Goal: Task Accomplishment & Management: Manage account settings

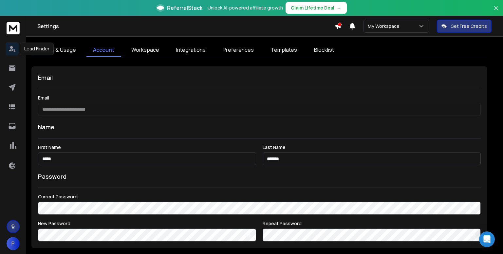
click at [17, 50] on link at bounding box center [12, 48] width 13 height 13
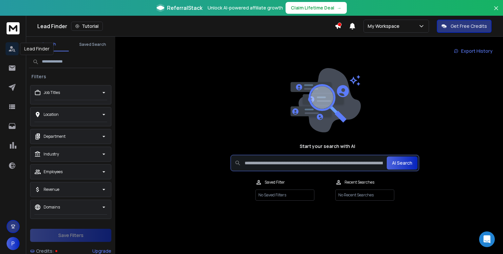
click at [12, 49] on icon at bounding box center [12, 49] width 8 height 8
click at [7, 73] on link at bounding box center [12, 68] width 13 height 13
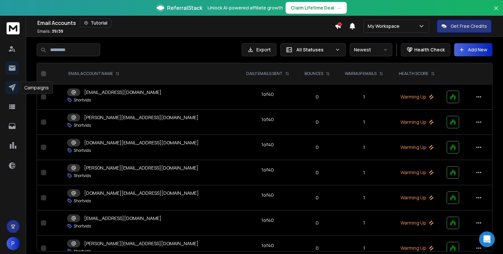
click at [10, 85] on icon at bounding box center [12, 87] width 8 height 8
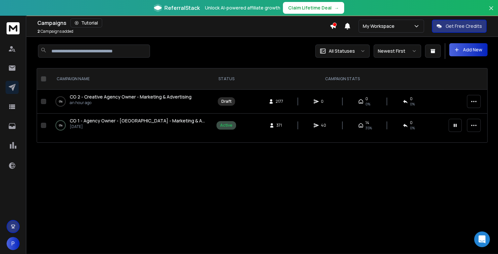
click at [470, 100] on icon "button" at bounding box center [473, 101] width 7 height 7
click at [325, 167] on div "Campaigns 2 Campaigns Added All Statuses Newest First Add New CAMPAIGN NAME STA…" at bounding box center [262, 170] width 451 height 254
click at [131, 97] on span "CG 2 - Creative Agency Owner - Marketing & Advertising" at bounding box center [131, 97] width 122 height 6
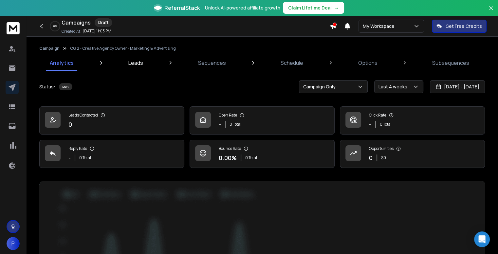
click at [129, 68] on link "Leads" at bounding box center [135, 63] width 23 height 16
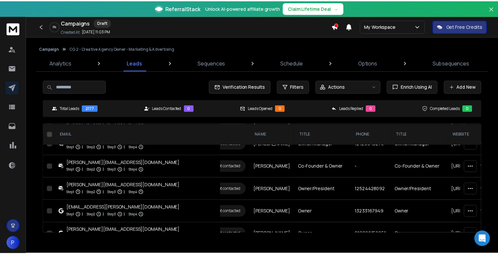
scroll to position [920, 59]
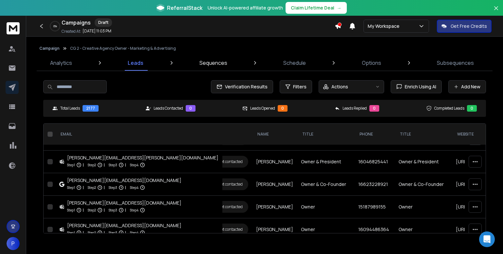
click at [213, 63] on p "Sequences" at bounding box center [213, 63] width 28 height 8
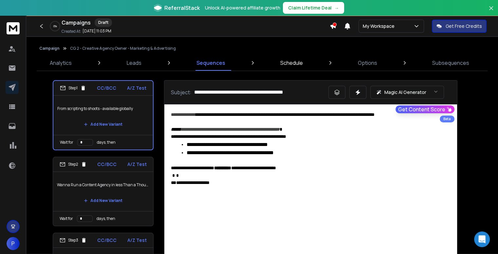
click at [299, 61] on p "Schedule" at bounding box center [291, 63] width 23 height 8
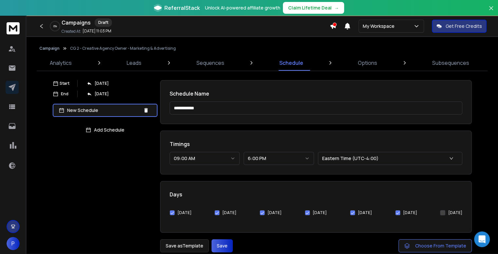
scroll to position [7, 0]
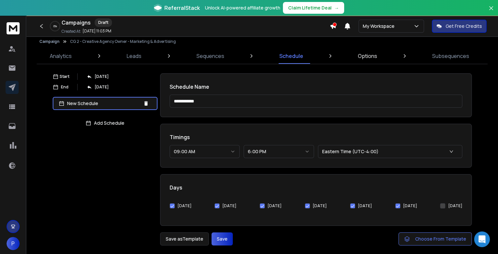
click at [361, 57] on p "Options" at bounding box center [367, 56] width 19 height 8
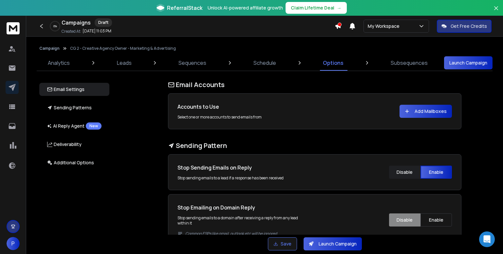
click at [411, 110] on button "Add Mailboxes" at bounding box center [425, 111] width 52 height 13
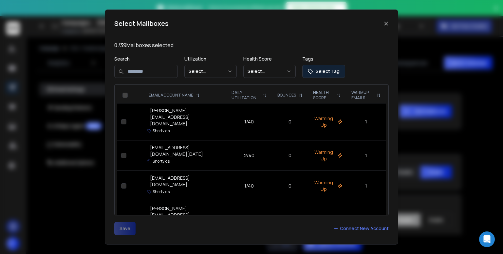
click at [325, 69] on button "Select Tag" at bounding box center [323, 71] width 43 height 13
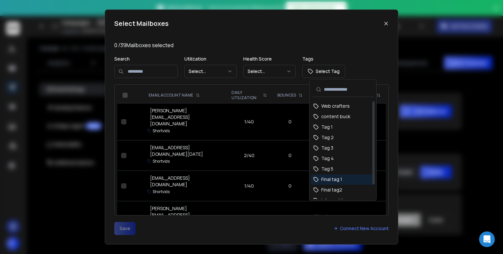
scroll to position [17, 0]
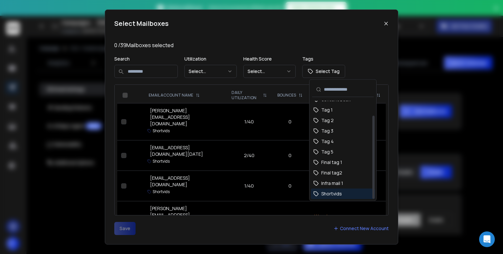
click at [336, 196] on span "Shortvids" at bounding box center [331, 193] width 21 height 7
click at [129, 229] on button "Save" at bounding box center [124, 228] width 21 height 13
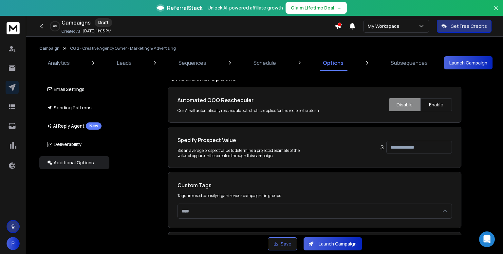
scroll to position [1298, 0]
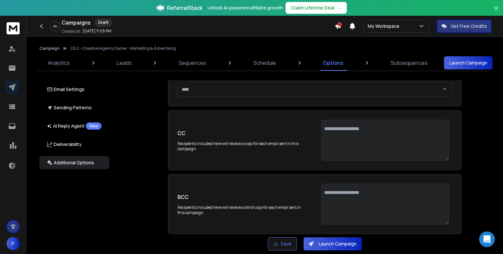
click at [465, 64] on button "Launch Campaign" at bounding box center [468, 62] width 48 height 13
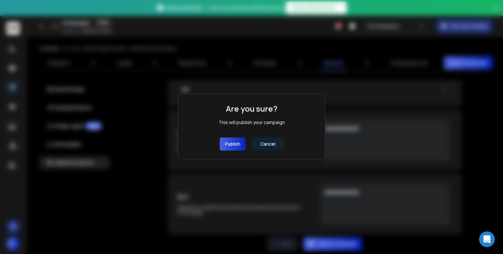
click at [239, 142] on button "Publish" at bounding box center [233, 143] width 26 height 13
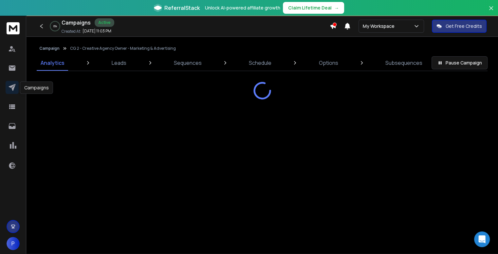
click at [12, 86] on icon at bounding box center [12, 87] width 7 height 7
